Goal: Information Seeking & Learning: Check status

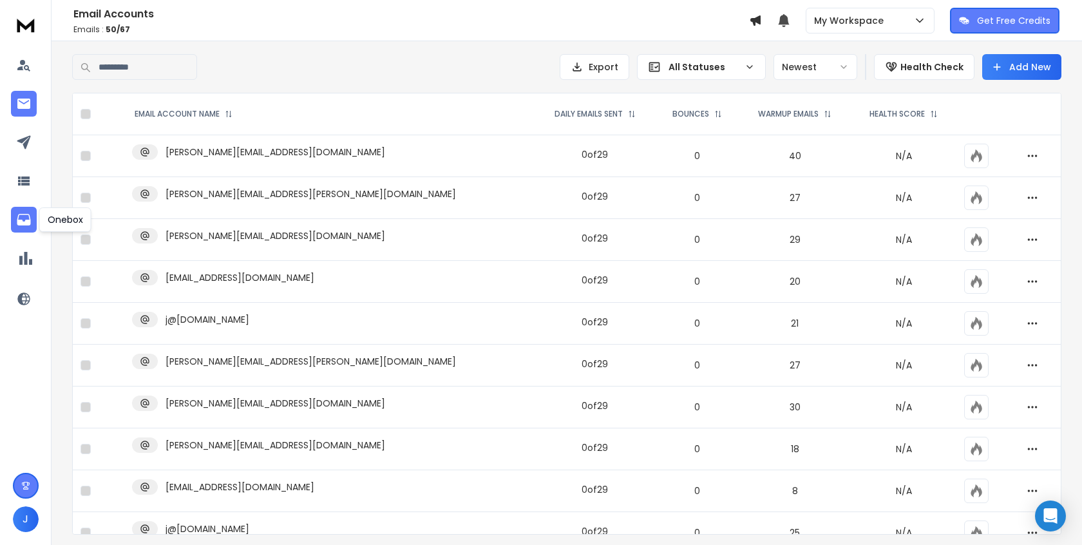
click at [32, 215] on link at bounding box center [24, 220] width 26 height 26
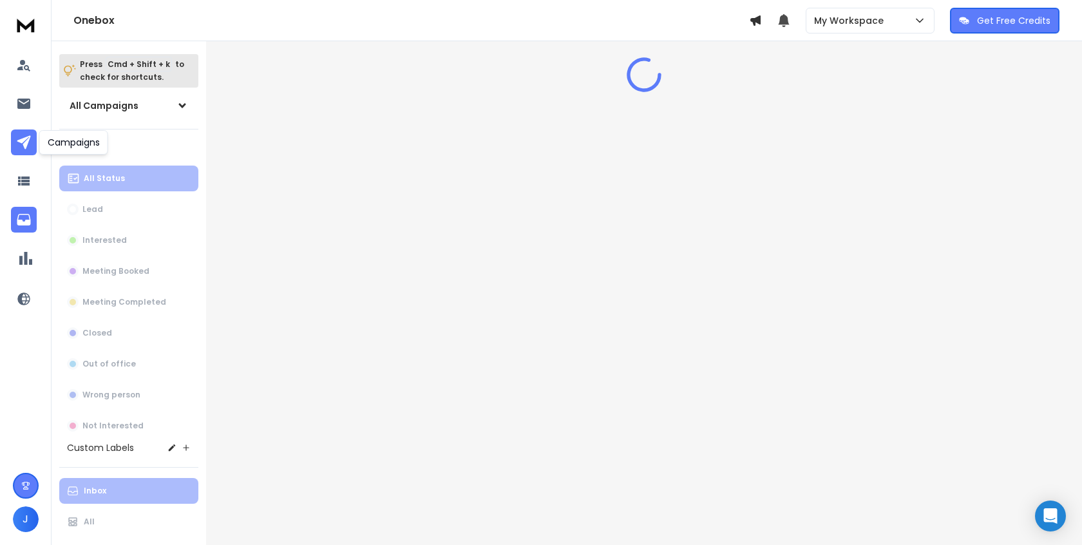
click at [18, 140] on icon at bounding box center [24, 142] width 14 height 14
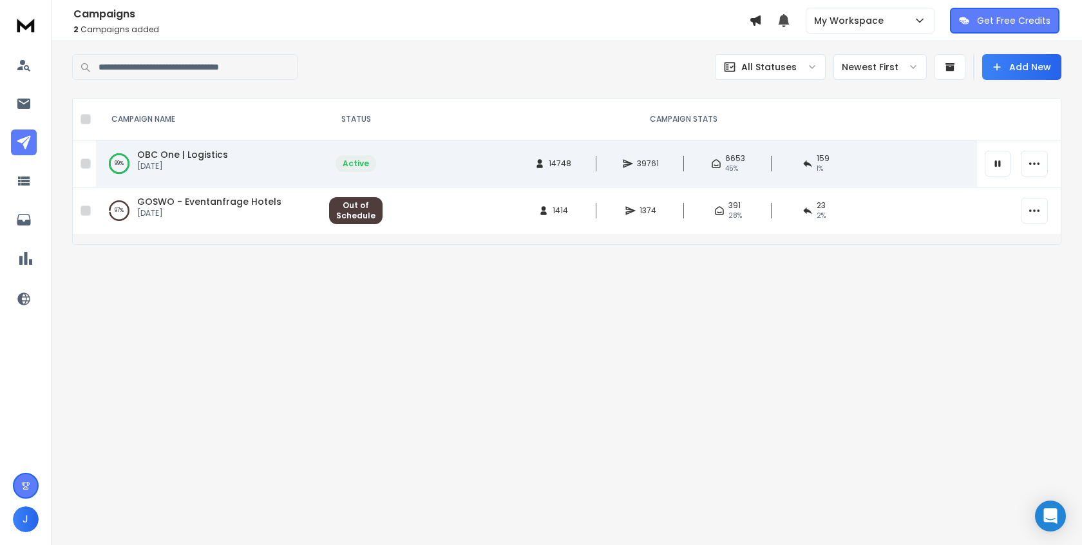
click at [195, 167] on p "[DATE]" at bounding box center [182, 166] width 91 height 10
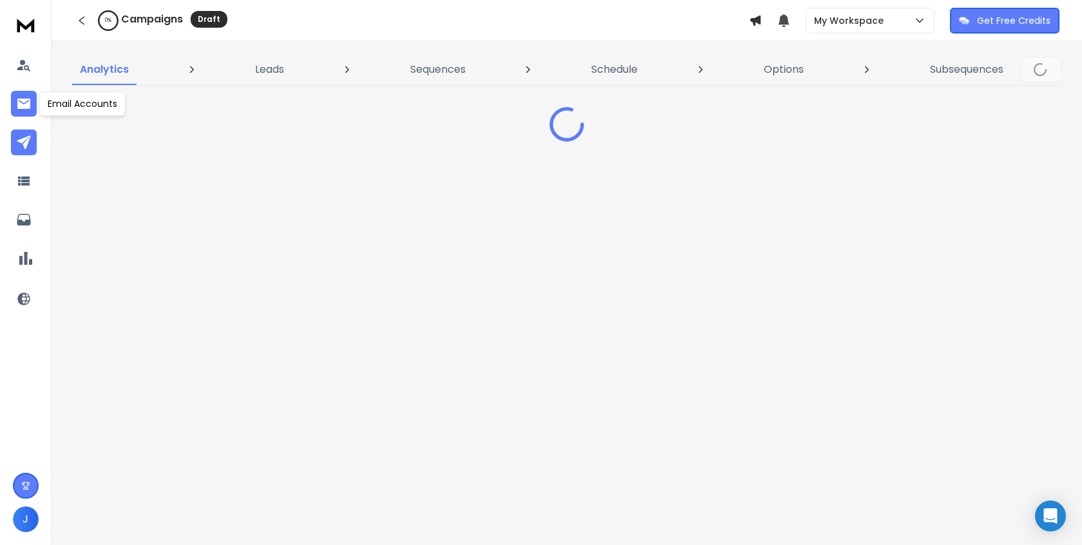
click at [25, 102] on icon at bounding box center [23, 103] width 15 height 15
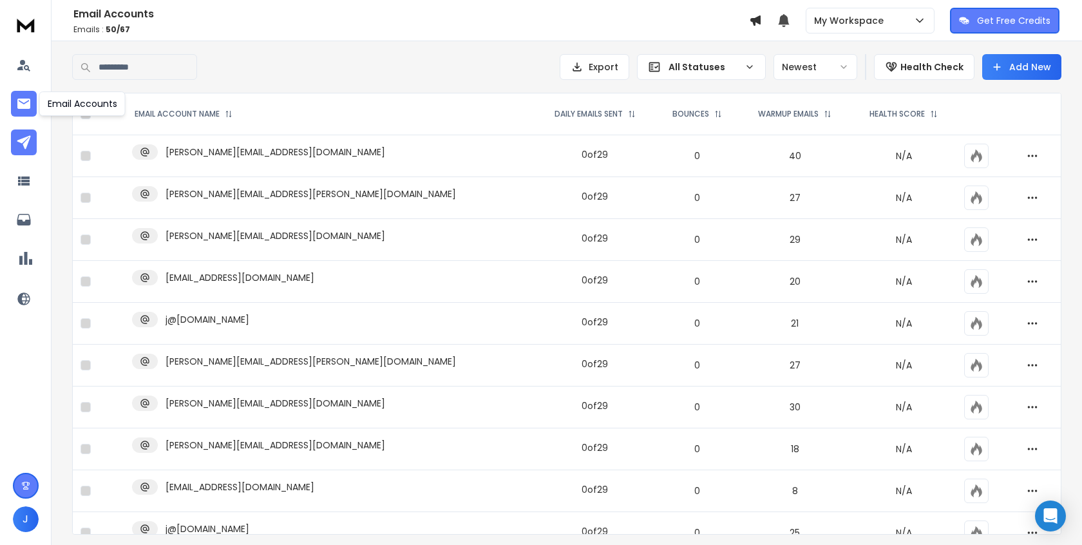
click at [24, 129] on link at bounding box center [24, 142] width 26 height 26
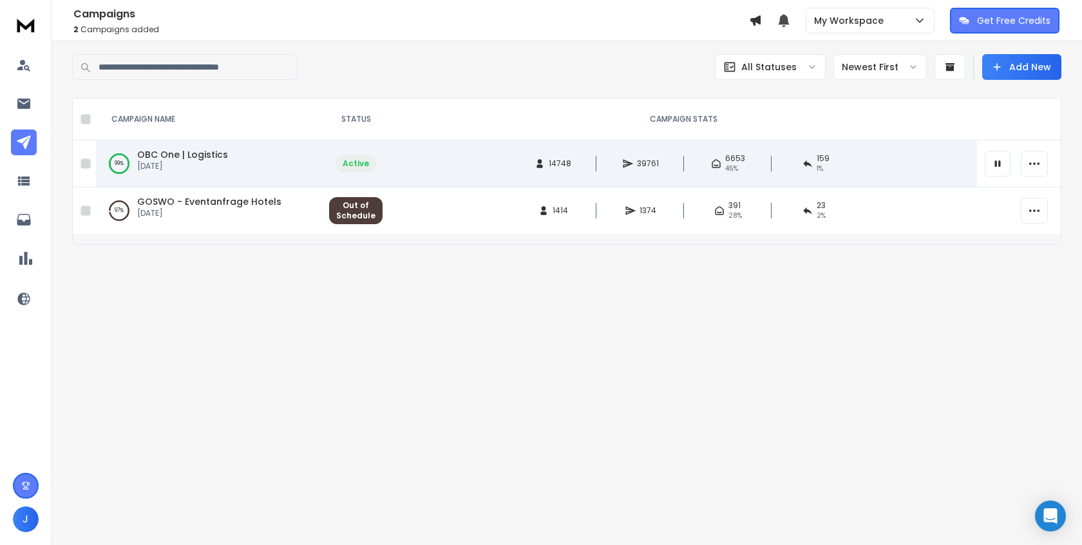
click at [237, 160] on div "99 % OBC One | Logistics [DATE]" at bounding box center [209, 163] width 200 height 31
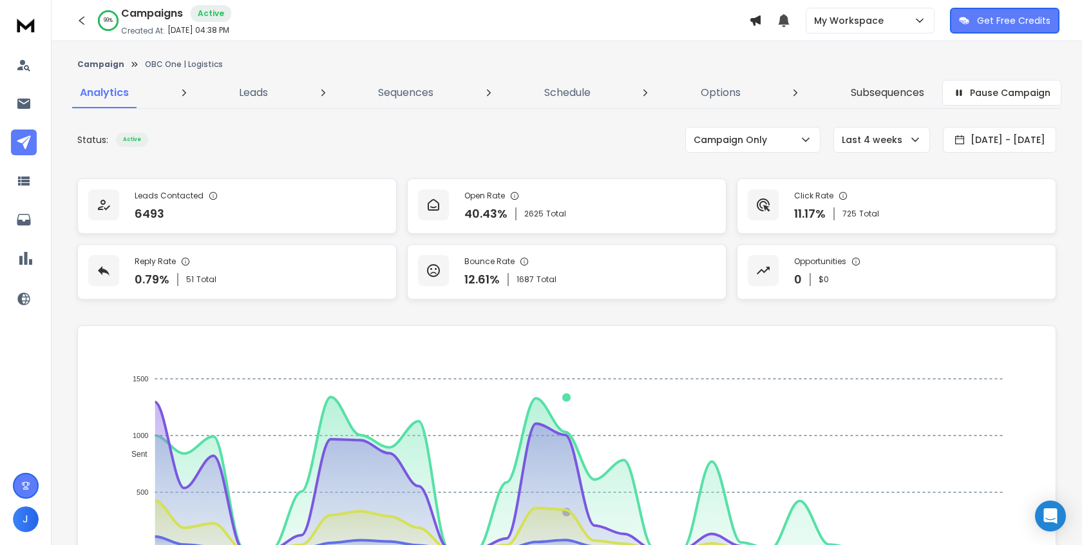
click at [899, 88] on p "Subsequences" at bounding box center [887, 92] width 73 height 15
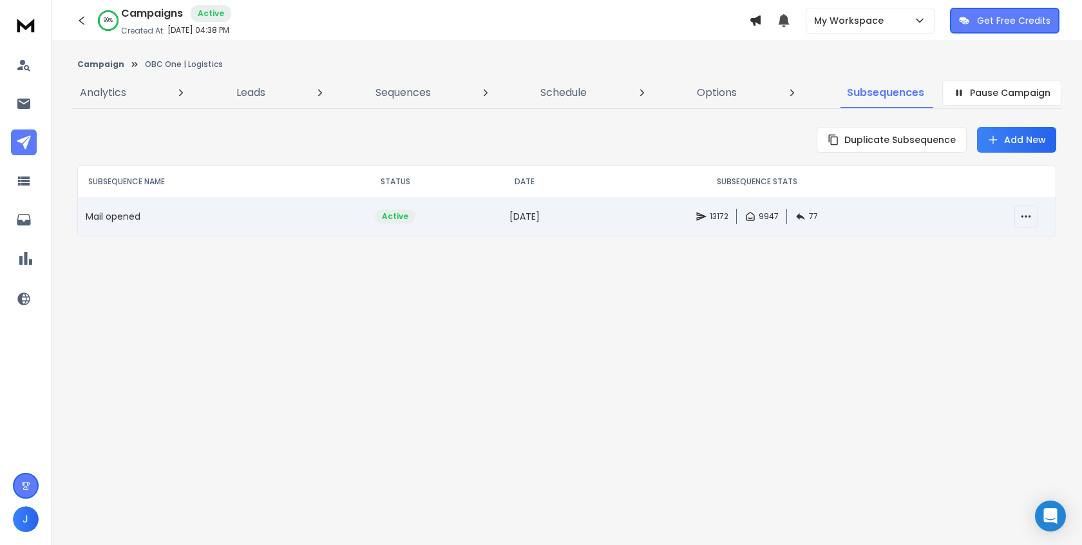
click at [673, 227] on td "13172 9947 77" at bounding box center [756, 216] width 349 height 39
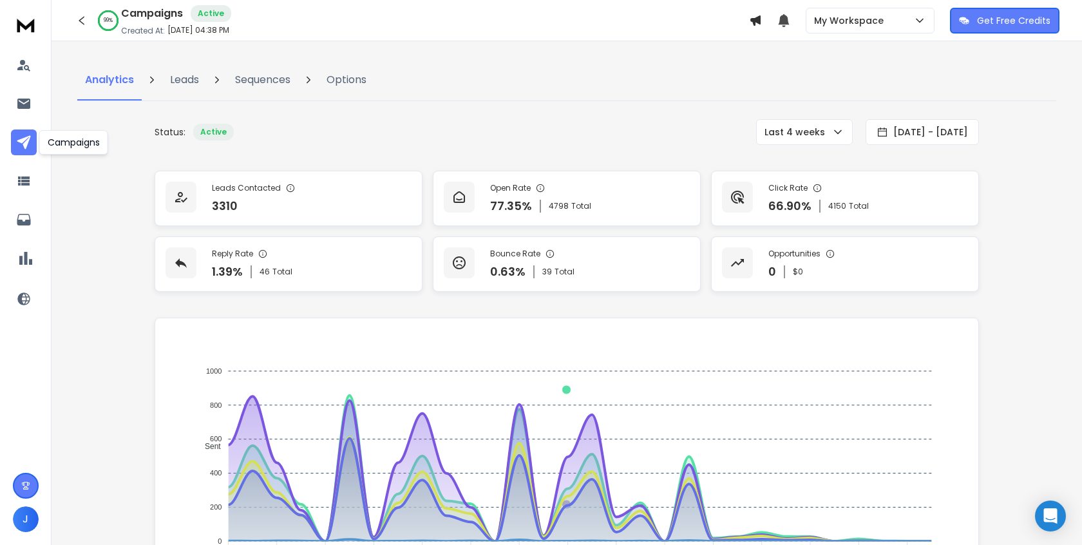
click at [46, 150] on div "Campaigns" at bounding box center [73, 142] width 69 height 24
click at [33, 147] on link at bounding box center [24, 142] width 26 height 26
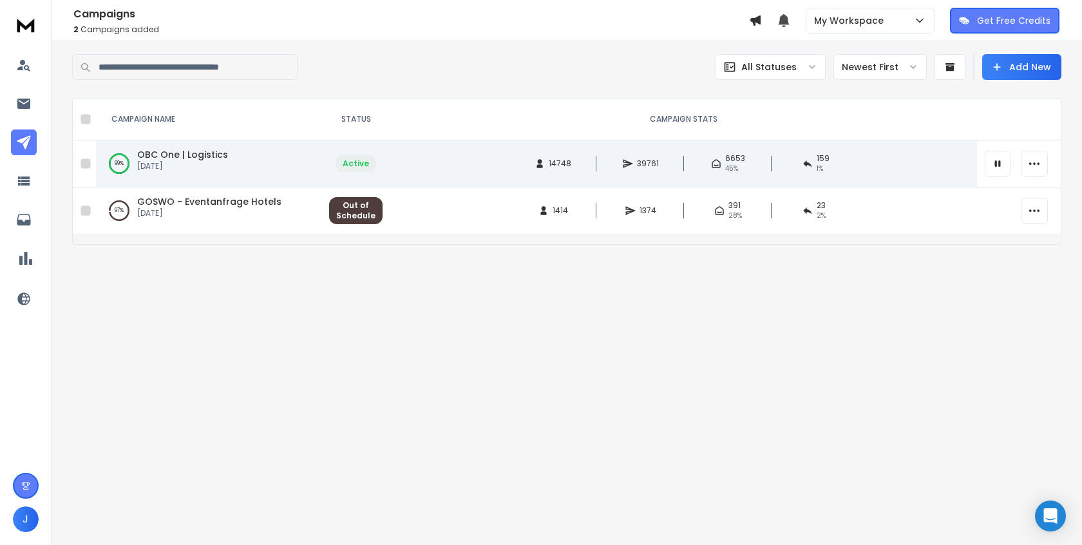
click at [252, 166] on div "99 % OBC One | Logistics [DATE]" at bounding box center [209, 163] width 200 height 31
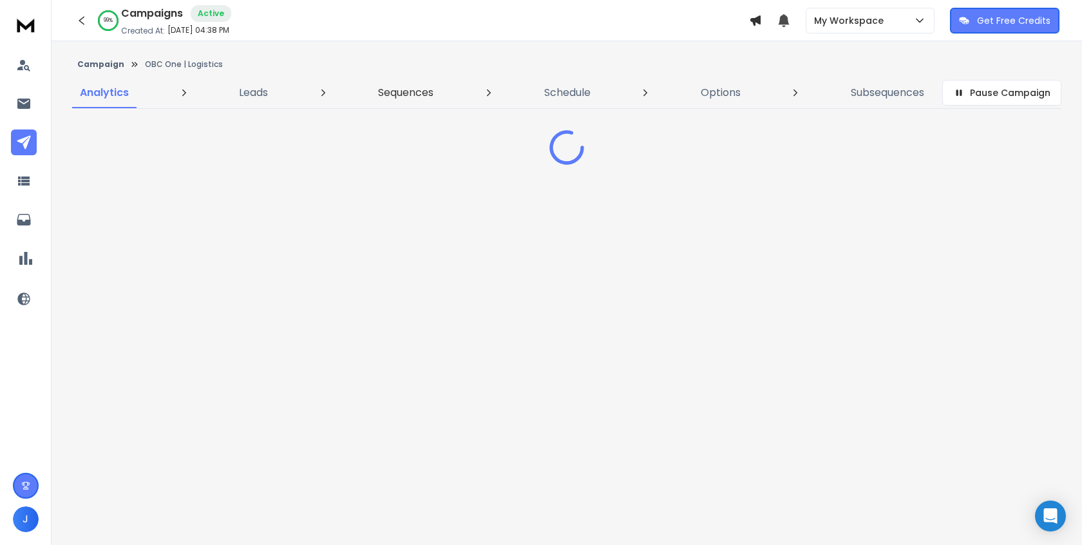
click at [379, 96] on p "Sequences" at bounding box center [405, 92] width 55 height 15
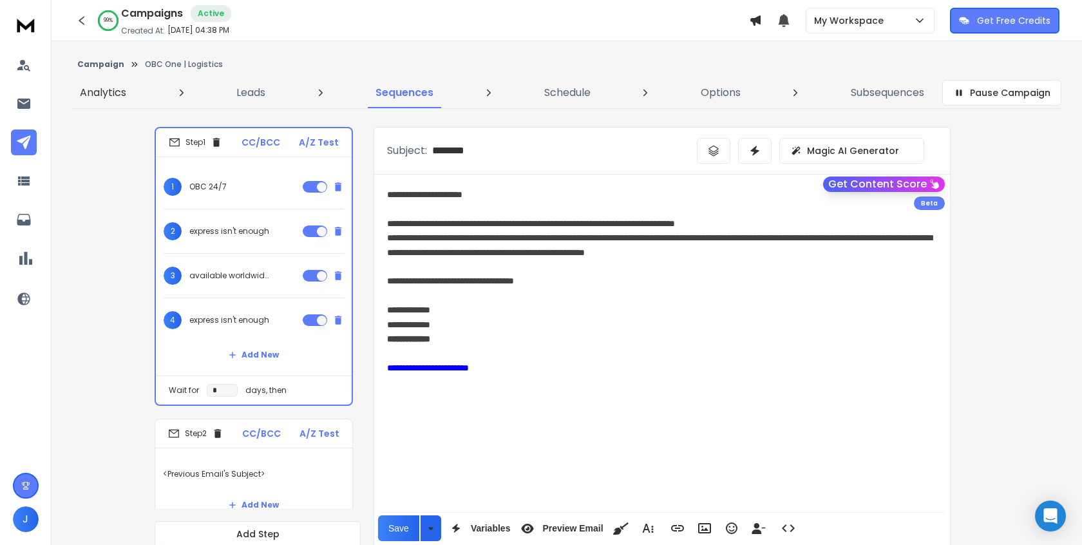
click at [112, 102] on link "Analytics" at bounding box center [103, 92] width 62 height 31
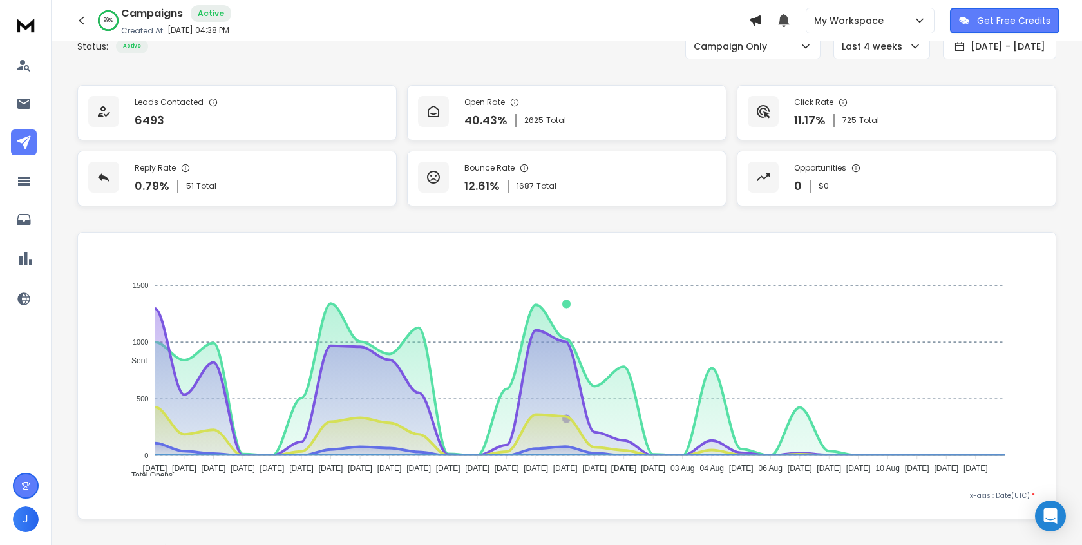
scroll to position [447, 0]
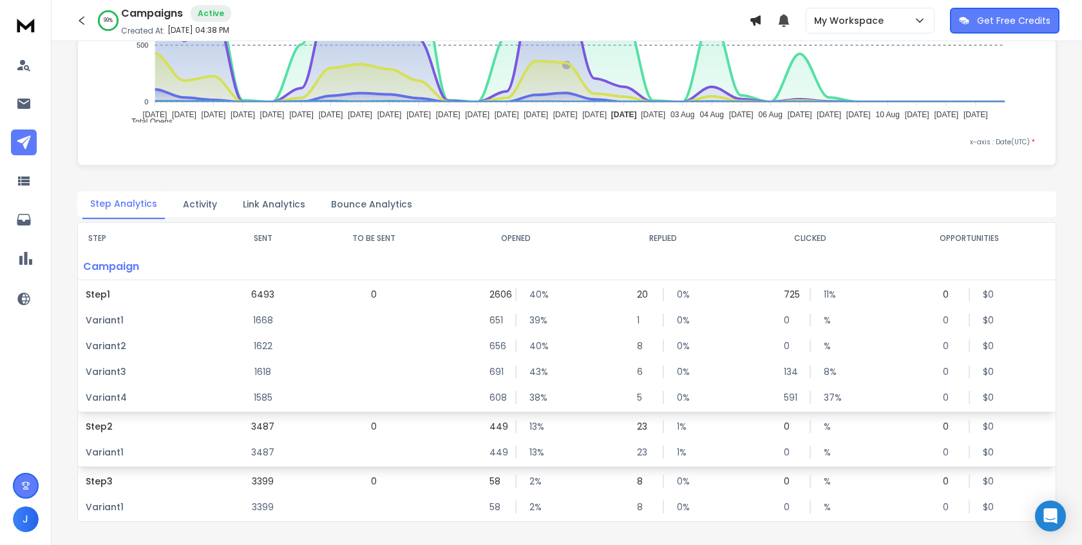
click at [242, 206] on button "Link Analytics" at bounding box center [274, 204] width 78 height 28
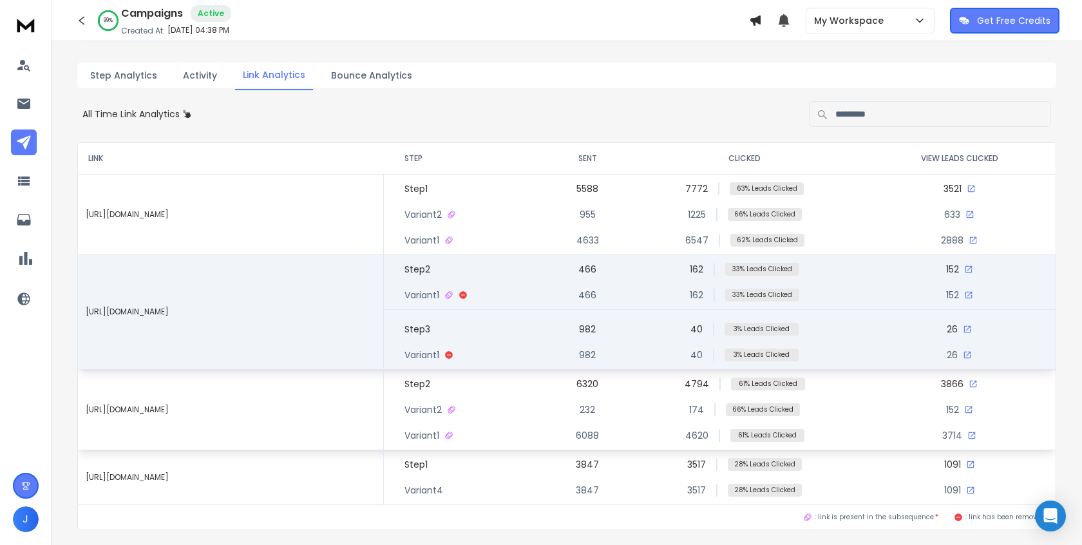
scroll to position [584, 0]
